Goal: Task Accomplishment & Management: Use online tool/utility

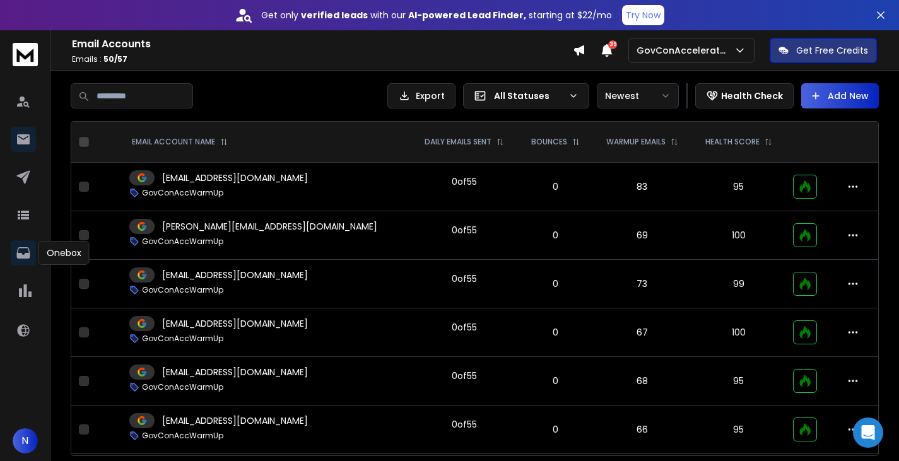
click at [23, 253] on icon at bounding box center [23, 252] width 15 height 15
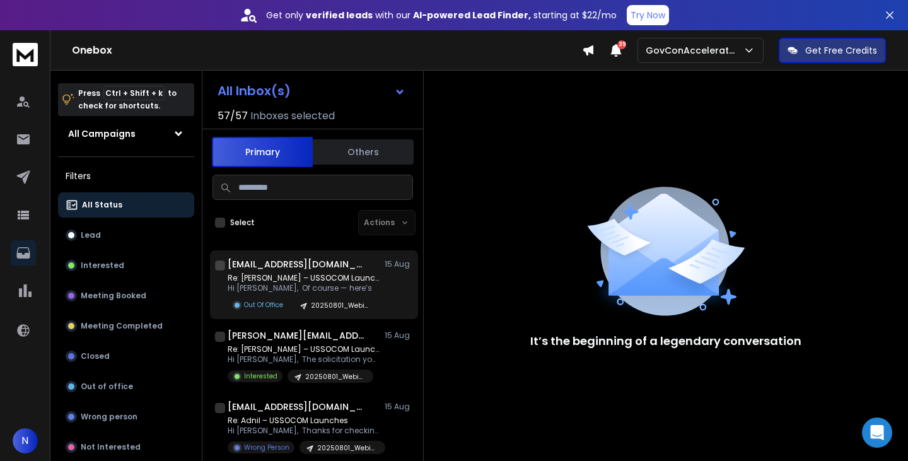
click at [380, 281] on div "Re: [PERSON_NAME] – USSOCOM Launches Hi [PERSON_NAME], Of course — here’s Out O…" at bounding box center [320, 292] width 185 height 38
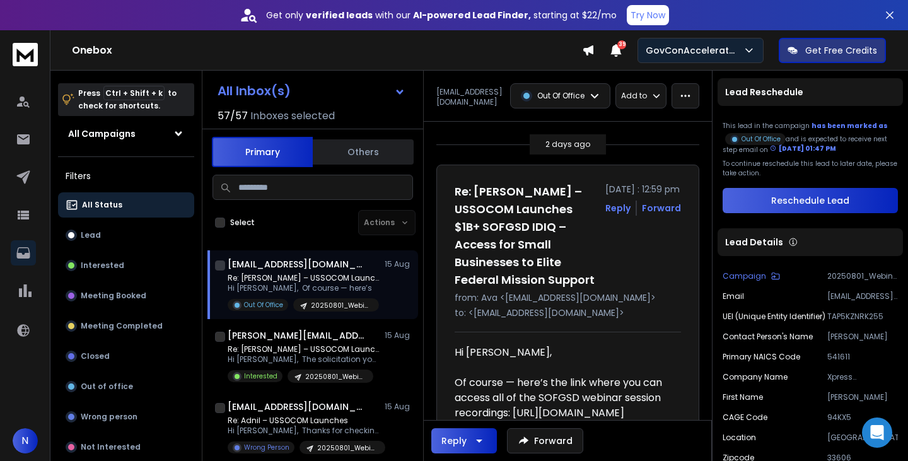
click at [724, 56] on p "GovConAccelerator" at bounding box center [694, 50] width 97 height 13
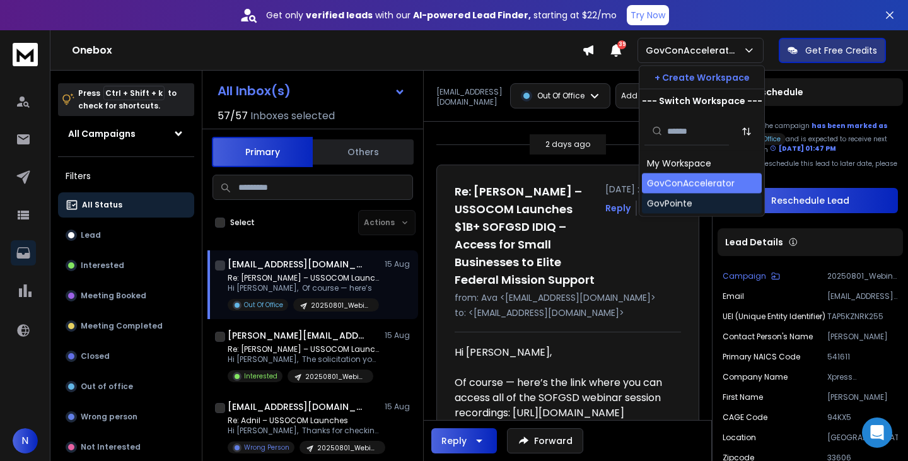
click at [666, 201] on div "GovPointe" at bounding box center [669, 203] width 45 height 13
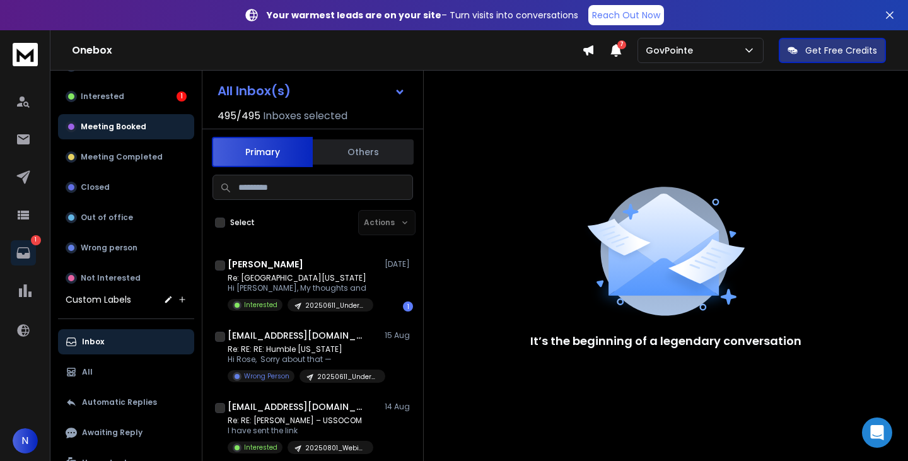
scroll to position [264, 0]
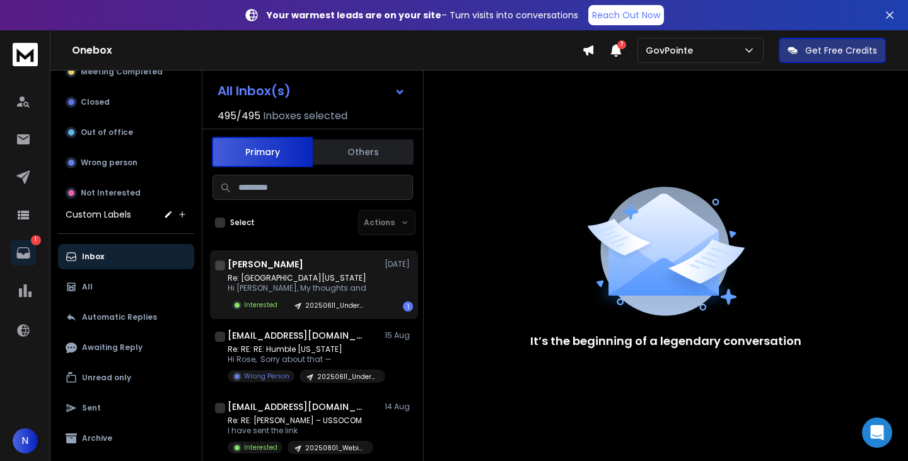
click at [394, 264] on p "[DATE]" at bounding box center [399, 264] width 28 height 10
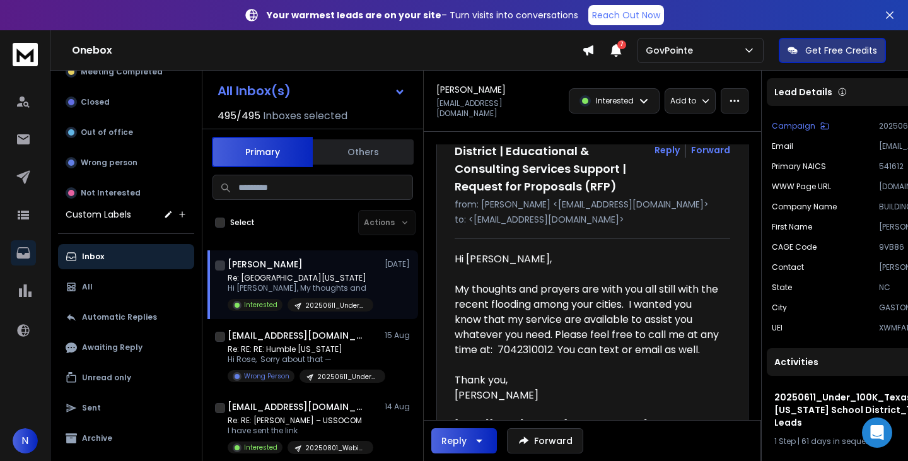
scroll to position [73, 0]
